Goal: Task Accomplishment & Management: Manage account settings

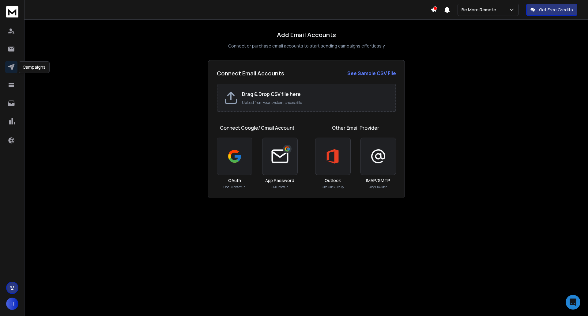
drag, startPoint x: 0, startPoint y: 0, endPoint x: 14, endPoint y: 66, distance: 67.0
click at [14, 66] on icon at bounding box center [11, 67] width 6 height 6
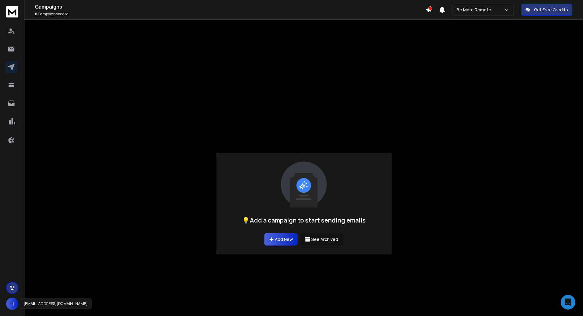
click at [14, 302] on span "H" at bounding box center [12, 303] width 12 height 12
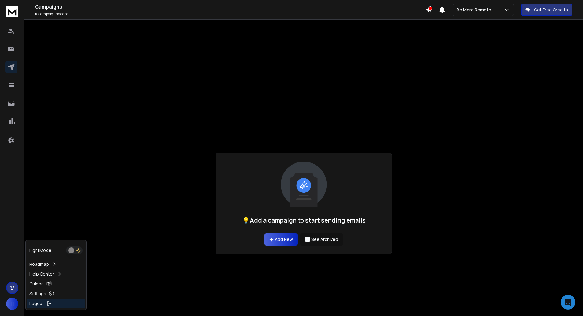
click at [43, 303] on p "Logout" at bounding box center [36, 303] width 15 height 6
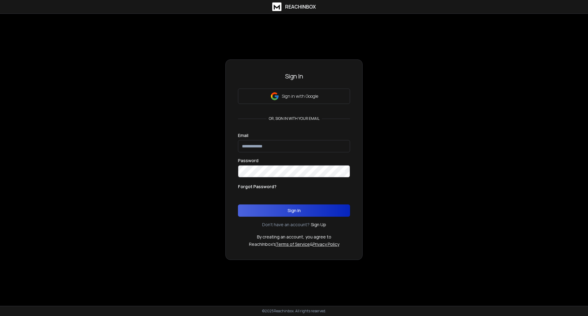
click at [263, 150] on input "email" at bounding box center [294, 146] width 112 height 12
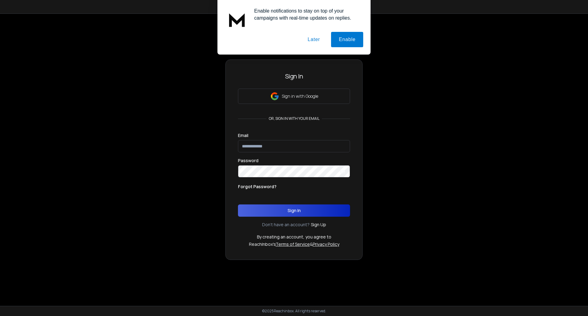
type input "**********"
click at [342, 172] on icon at bounding box center [343, 172] width 6 height 6
click at [295, 216] on button "Sign In" at bounding box center [294, 210] width 112 height 12
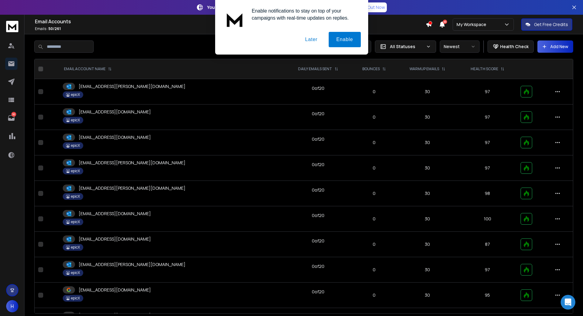
click at [317, 33] on button "Later" at bounding box center [312, 39] width 28 height 15
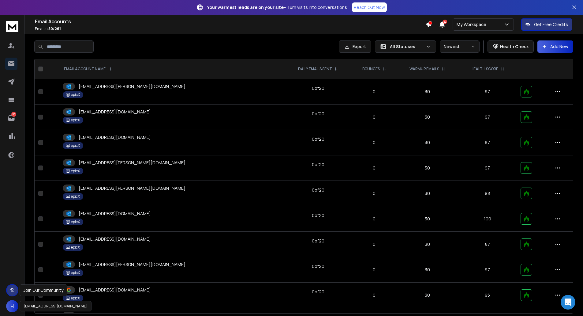
click at [11, 304] on span "H" at bounding box center [12, 306] width 12 height 12
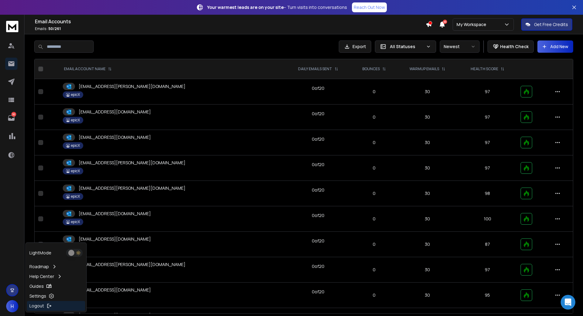
click at [47, 304] on icon at bounding box center [50, 306] width 6 height 6
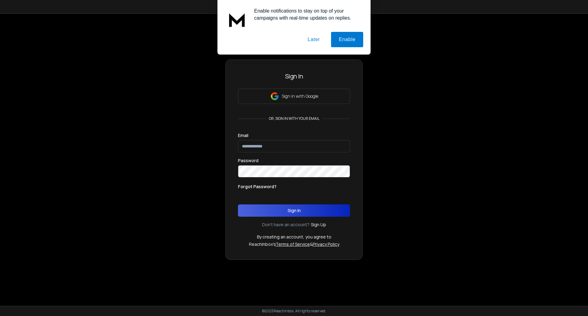
click at [264, 143] on input "email" at bounding box center [294, 146] width 112 height 12
type input "**********"
click at [345, 173] on div at bounding box center [344, 172] width 9 height 6
click at [238, 204] on button "Sign In" at bounding box center [294, 210] width 112 height 12
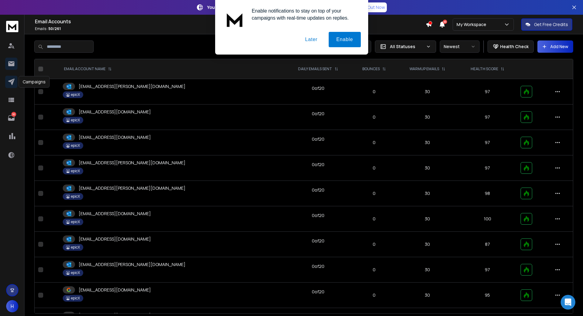
click at [12, 83] on icon at bounding box center [11, 81] width 6 height 6
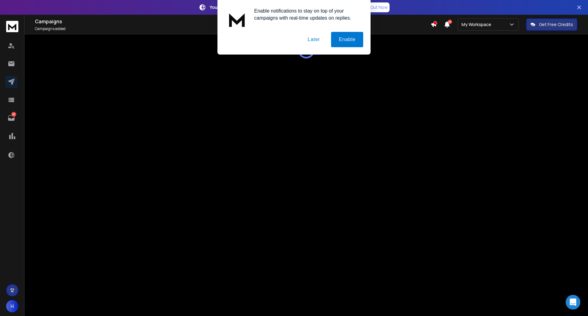
click at [313, 41] on button "Later" at bounding box center [314, 39] width 28 height 15
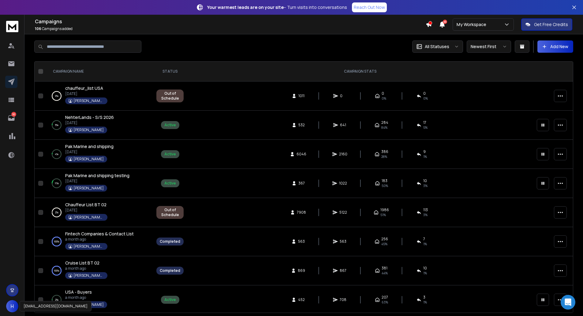
click at [12, 311] on span "H" at bounding box center [12, 306] width 12 height 12
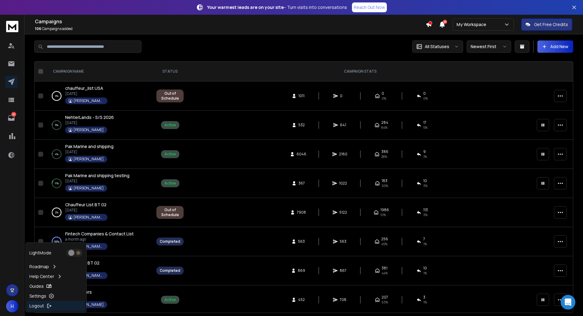
click at [37, 305] on p "Logout" at bounding box center [36, 306] width 15 height 6
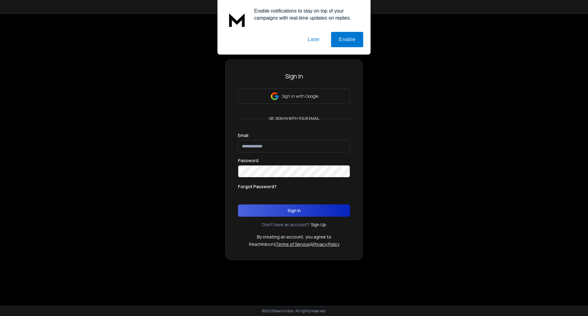
click at [318, 36] on button "Later" at bounding box center [314, 39] width 28 height 15
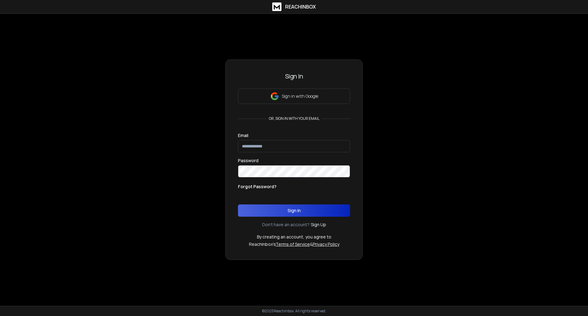
click at [293, 153] on form "Email Password Forgot Password? Sign In Sign Up" at bounding box center [294, 174] width 112 height 83
click at [259, 184] on form "Email Password Forgot Password? Sign In Sign Up" at bounding box center [294, 174] width 112 height 83
click at [259, 185] on p "Forgot Password?" at bounding box center [257, 186] width 39 height 6
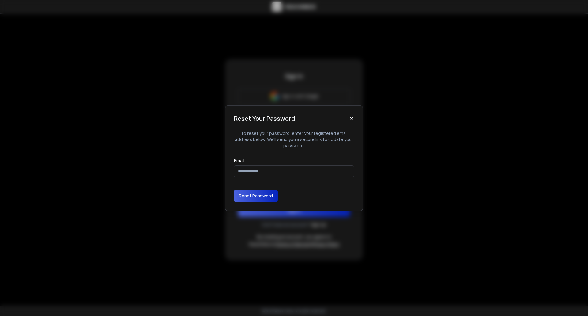
click at [259, 172] on input "email" at bounding box center [294, 171] width 120 height 12
type input "**********"
click at [259, 195] on button "Reset Password" at bounding box center [256, 196] width 44 height 12
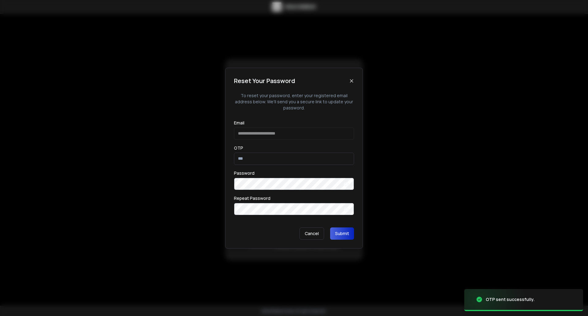
click at [262, 153] on input "text" at bounding box center [294, 159] width 120 height 12
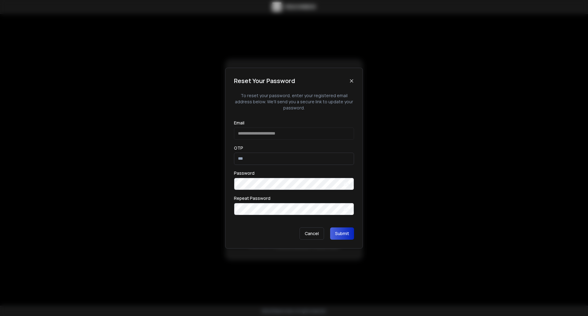
click at [349, 83] on icon at bounding box center [351, 80] width 5 height 5
